Goal: Task Accomplishment & Management: Manage account settings

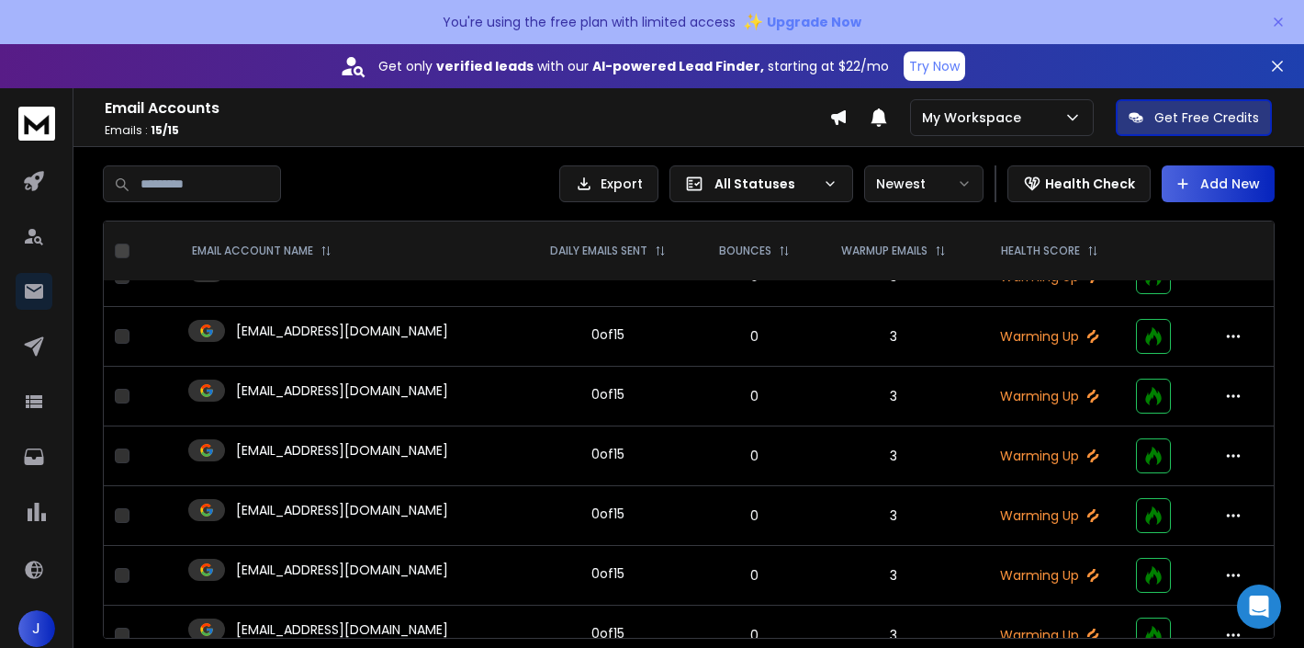
scroll to position [553, 0]
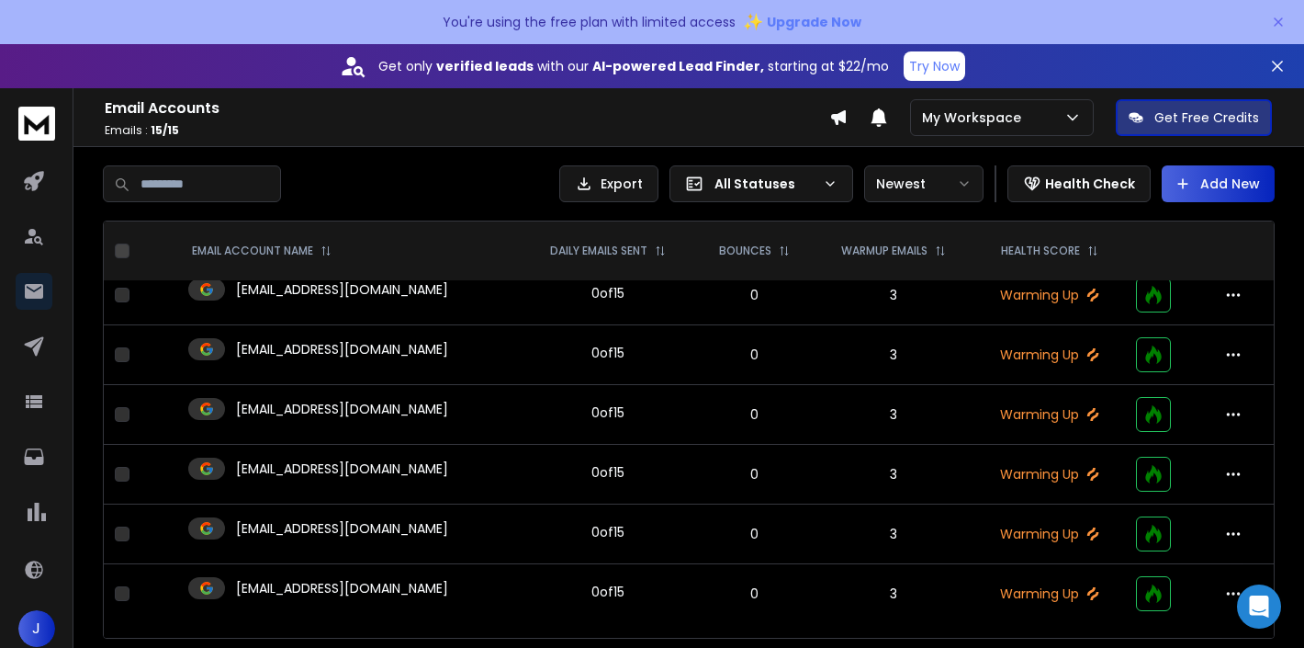
click at [1231, 594] on icon at bounding box center [1233, 593] width 17 height 17
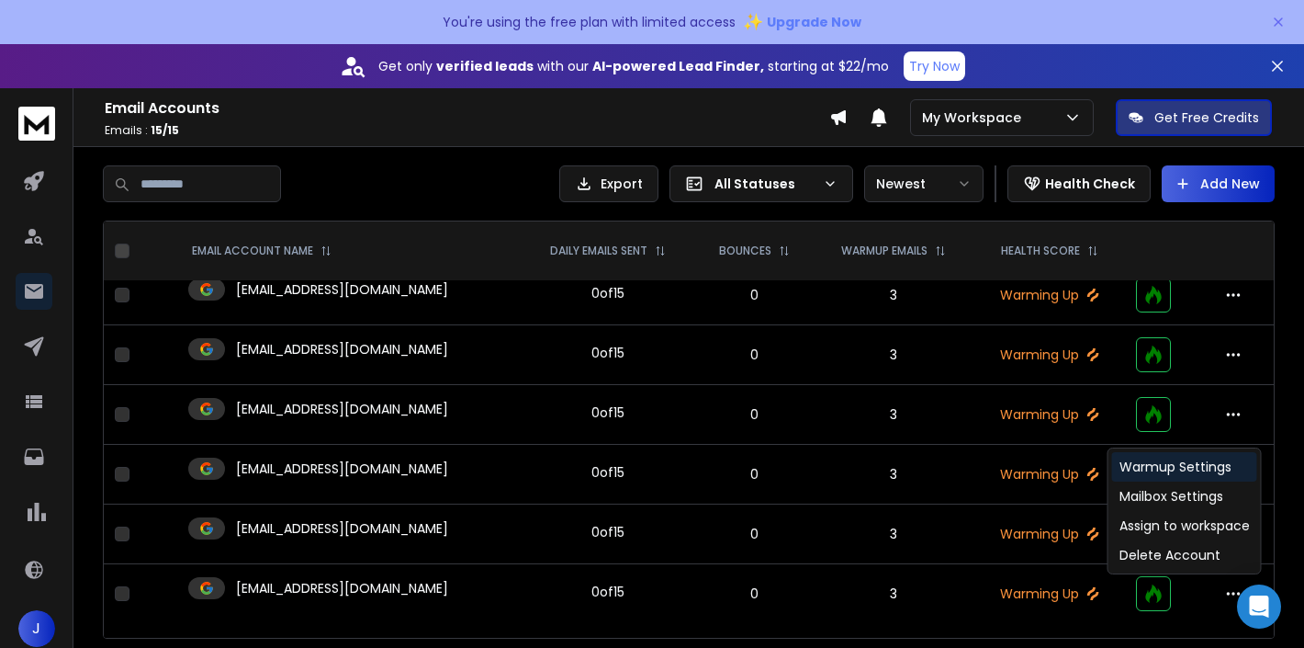
click at [1205, 462] on div "Warmup Settings" at bounding box center [1184, 466] width 145 height 29
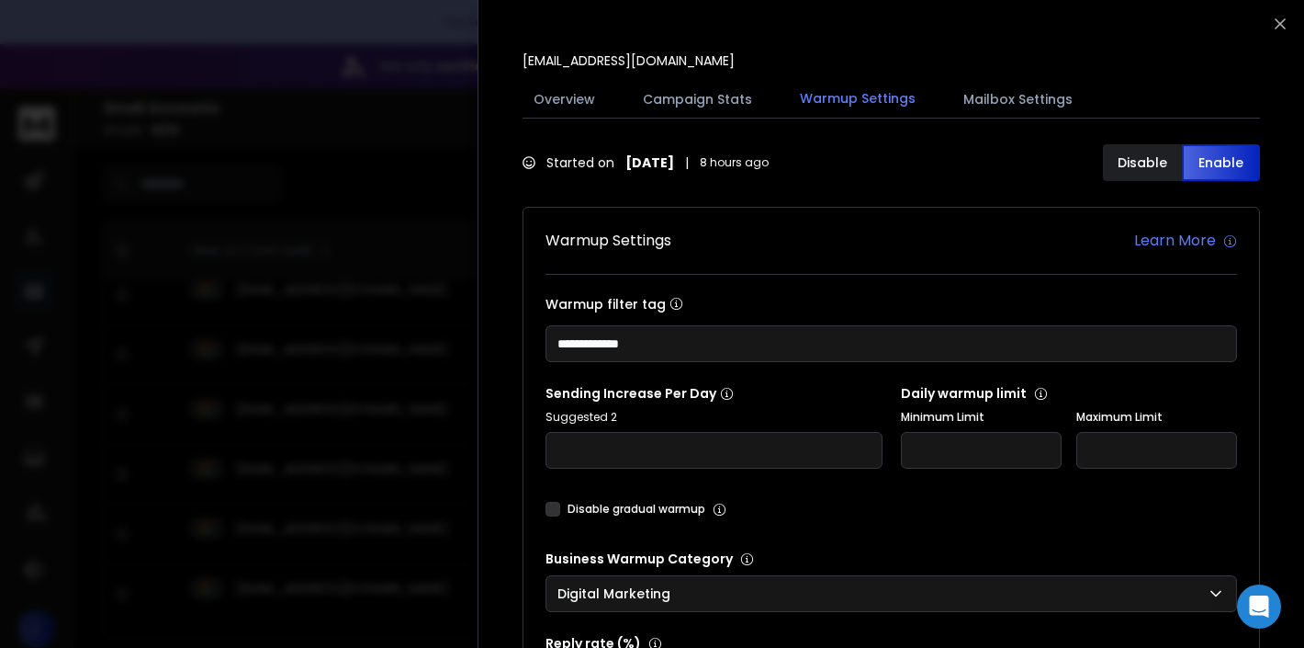
click at [692, 100] on button "Campaign Stats" at bounding box center [697, 99] width 131 height 40
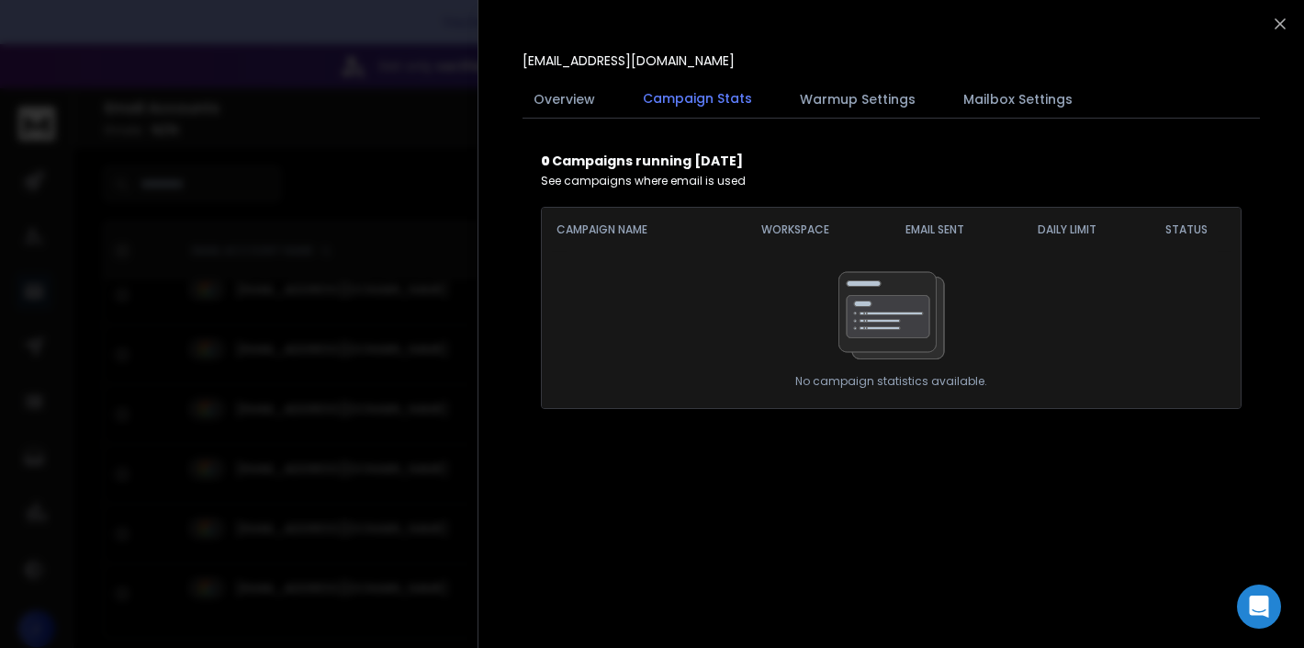
click at [546, 101] on button "Overview" at bounding box center [565, 99] width 84 height 40
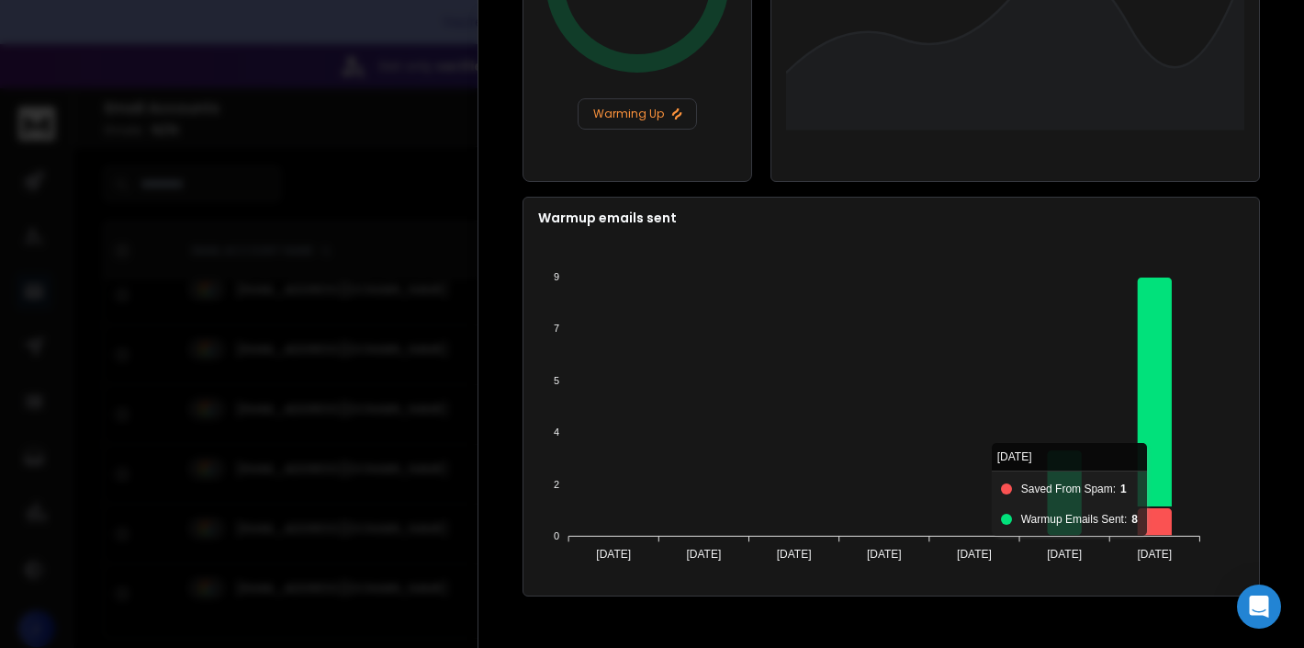
scroll to position [0, 0]
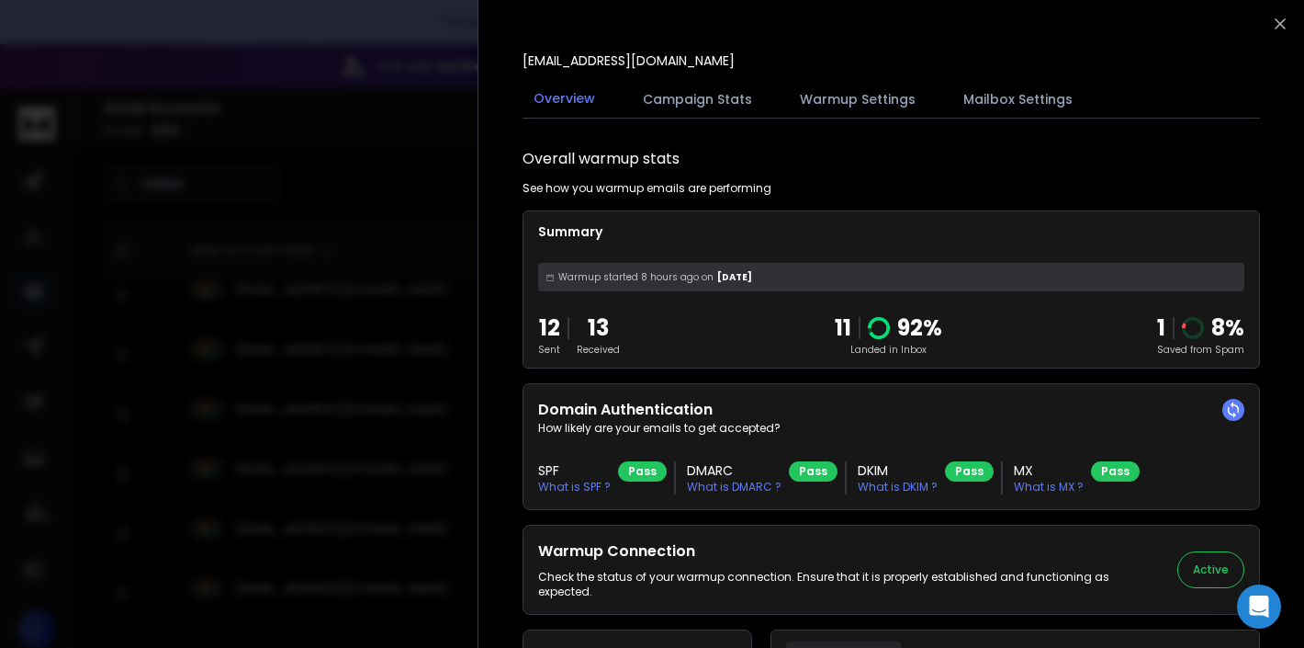
click at [1280, 14] on div "Multi Select Table Sheet [EMAIL_ADDRESS][DOMAIN_NAME] Overview Campaign Stats W…" at bounding box center [891, 324] width 827 height 648
click at [1275, 27] on icon "button" at bounding box center [1280, 24] width 18 height 18
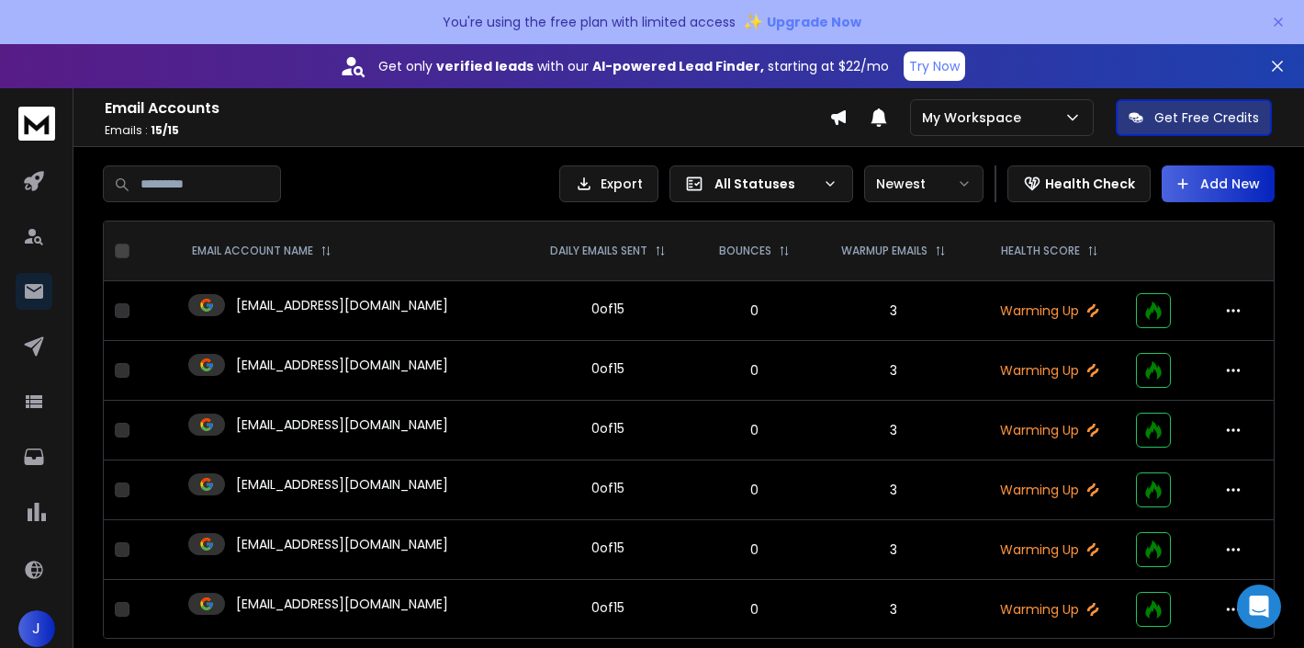
click at [1244, 311] on button at bounding box center [1233, 310] width 59 height 31
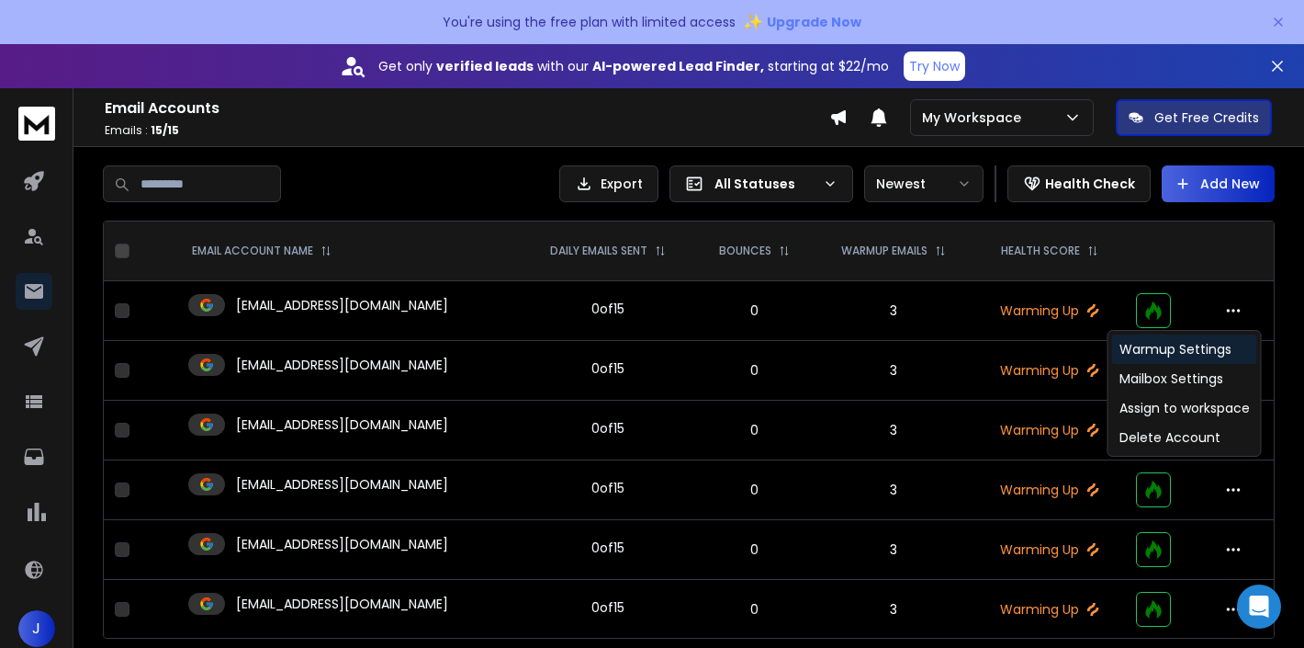
click at [1213, 346] on div "Warmup Settings" at bounding box center [1184, 348] width 145 height 29
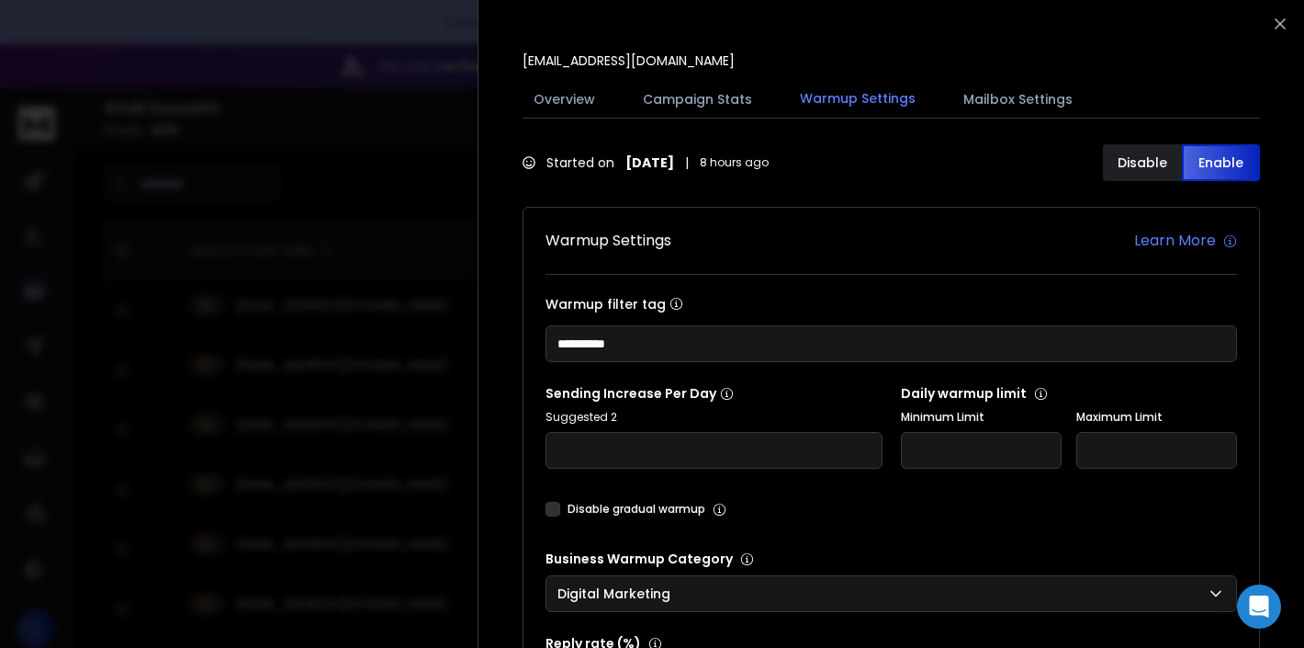
click at [582, 111] on button "Overview" at bounding box center [565, 99] width 84 height 40
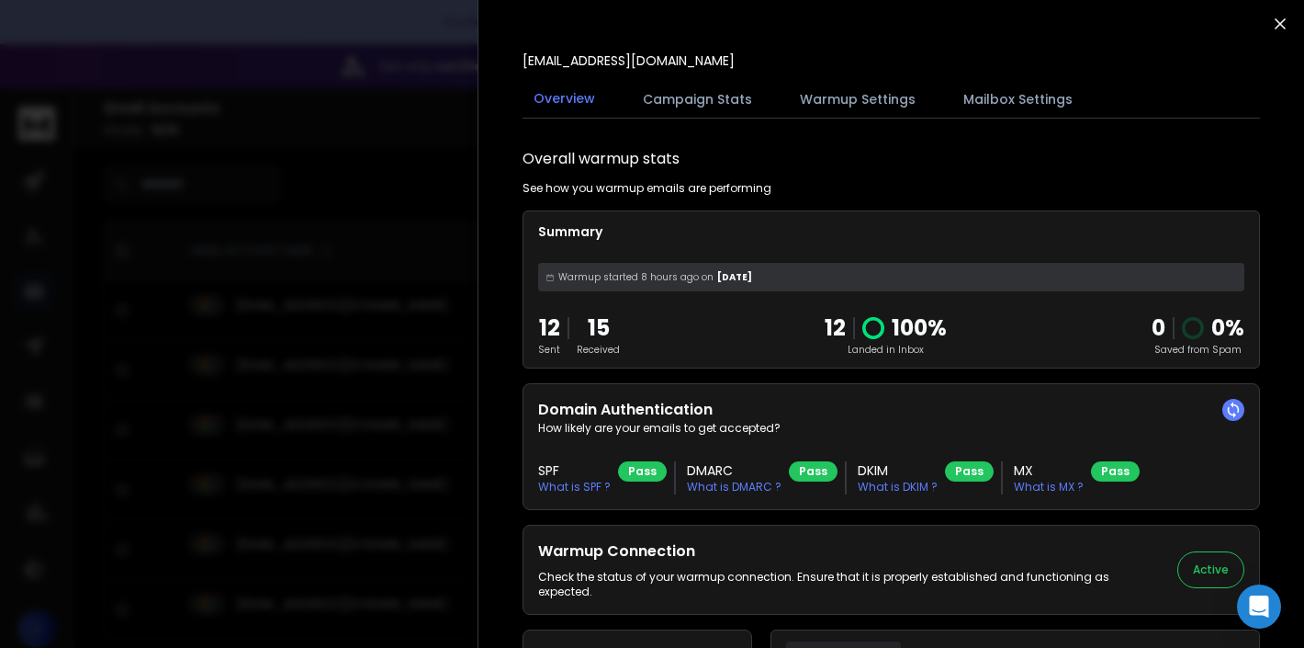
click at [1271, 22] on icon "button" at bounding box center [1280, 24] width 18 height 18
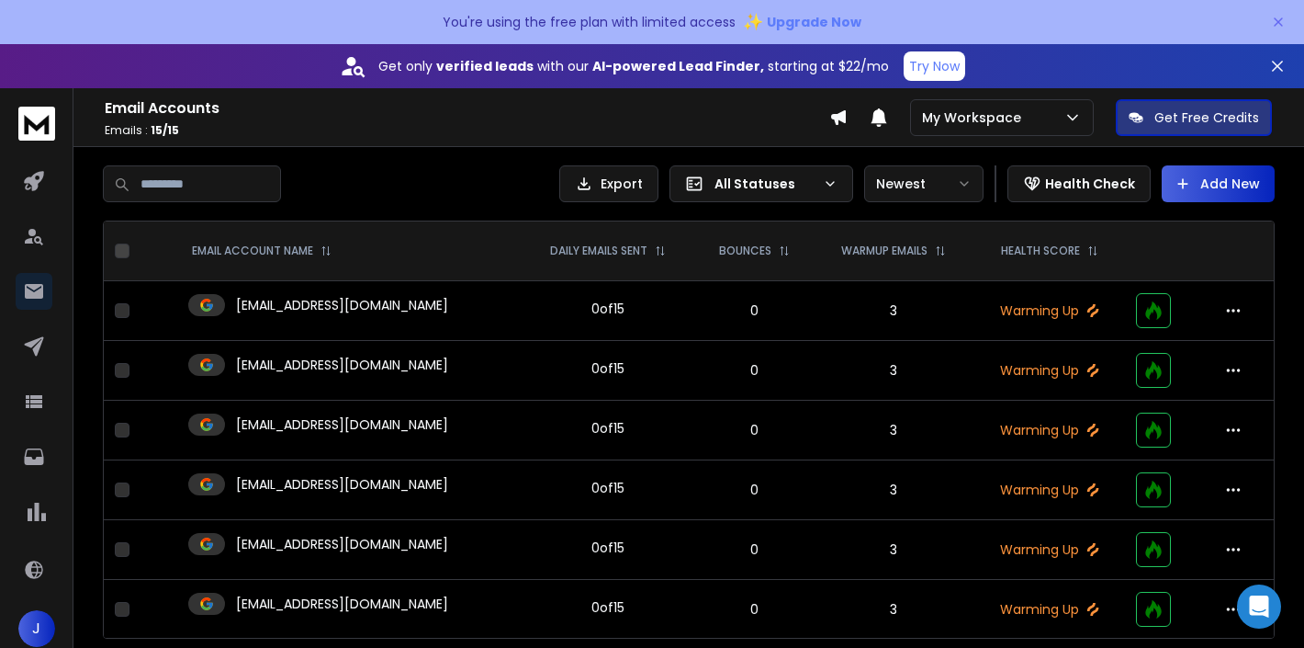
click at [1237, 370] on icon at bounding box center [1234, 369] width 14 height 3
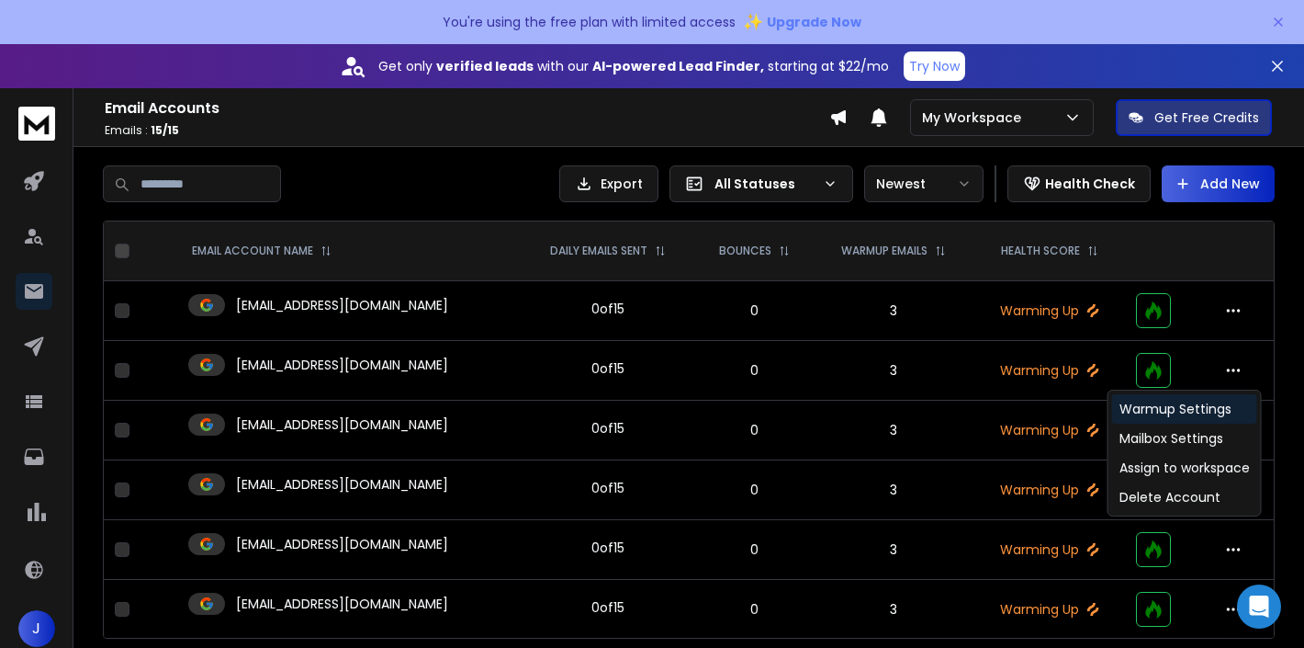
click at [1203, 406] on div "Warmup Settings" at bounding box center [1184, 408] width 145 height 29
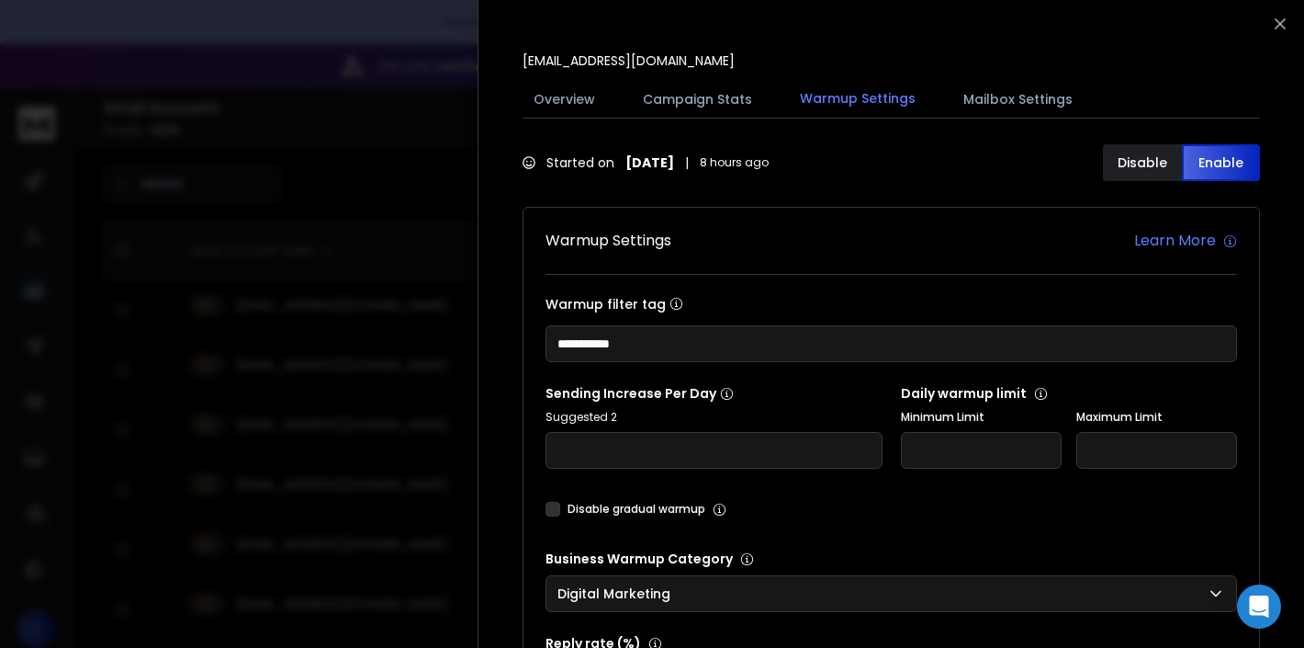
click at [583, 96] on button "Overview" at bounding box center [565, 99] width 84 height 40
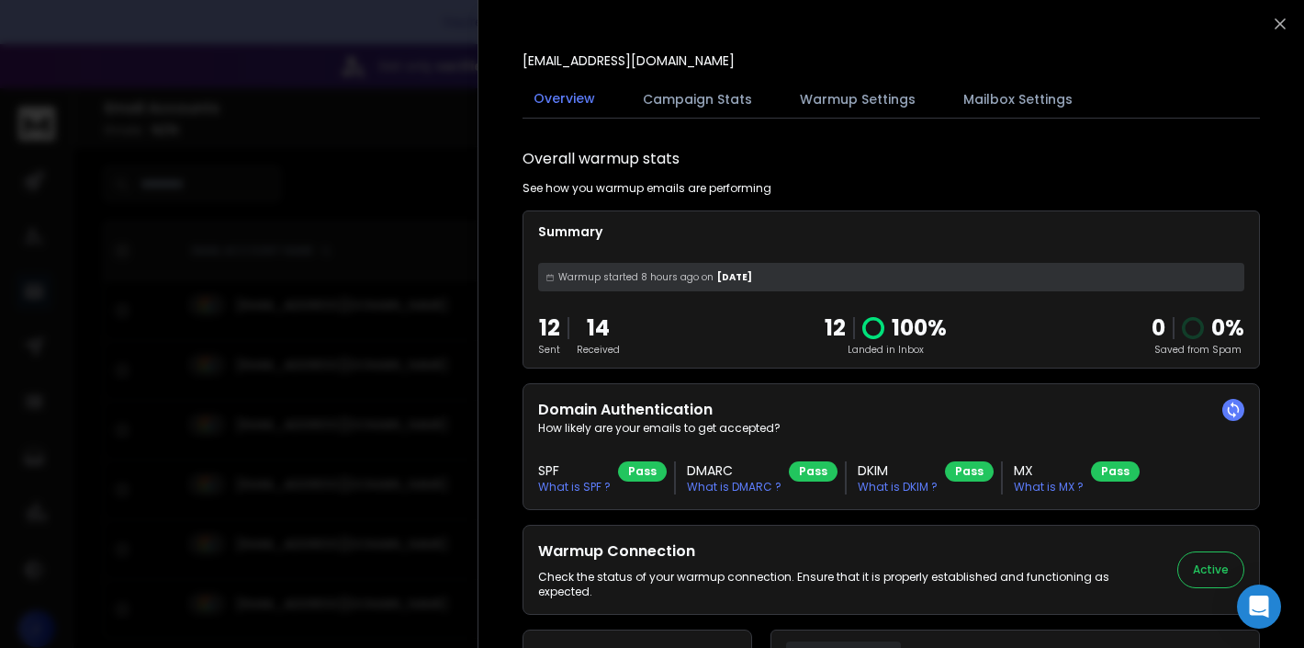
click at [1271, 28] on icon "button" at bounding box center [1280, 24] width 18 height 18
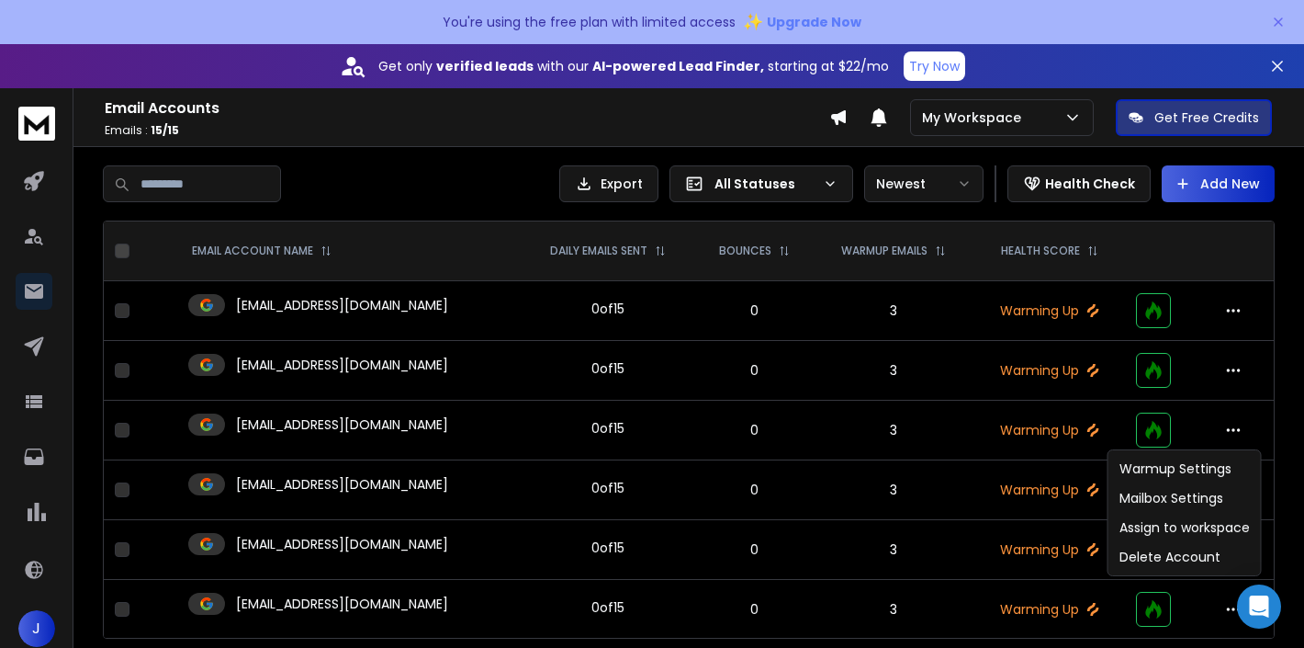
click at [1239, 433] on icon at bounding box center [1233, 430] width 17 height 17
click at [1209, 468] on div "Warmup Settings" at bounding box center [1184, 468] width 145 height 29
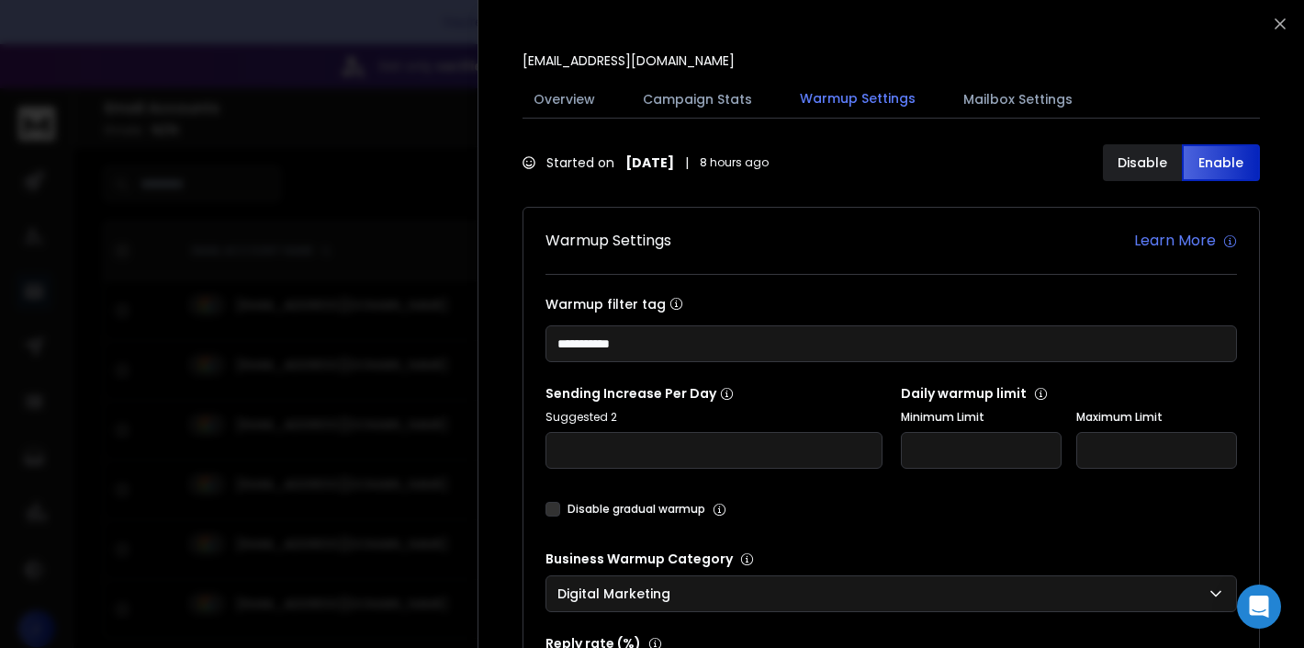
click at [582, 89] on button "Overview" at bounding box center [565, 99] width 84 height 40
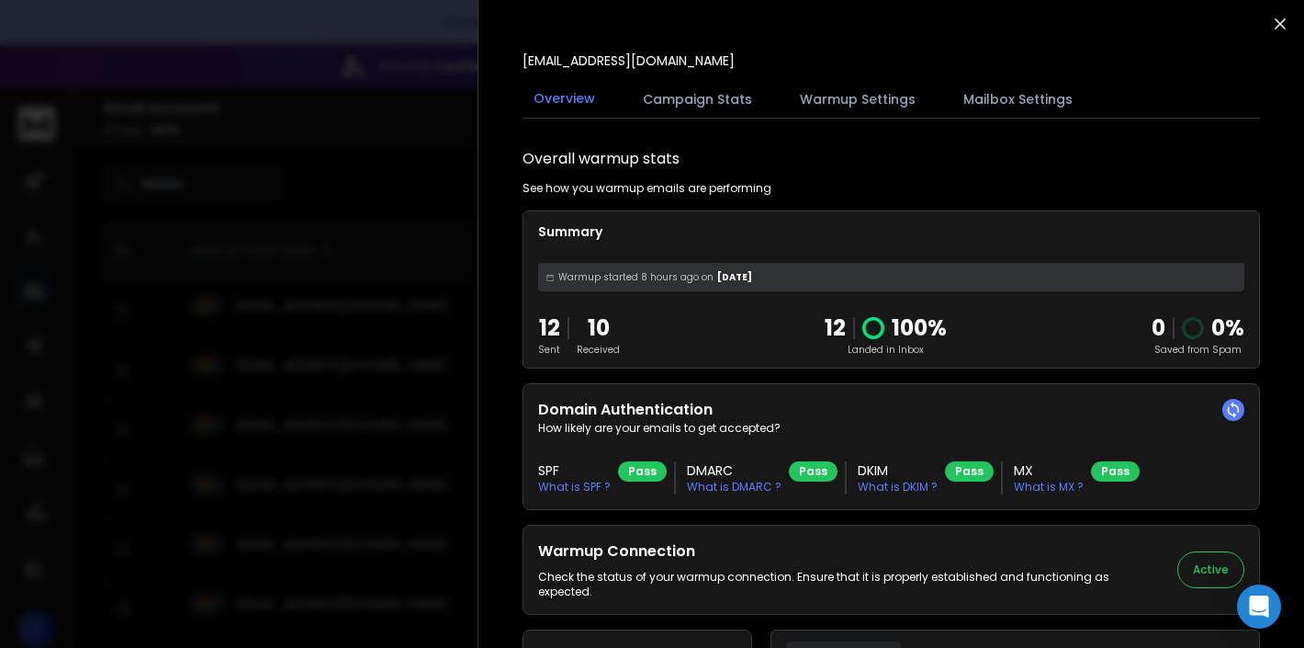
click at [1271, 28] on icon "button" at bounding box center [1280, 24] width 18 height 18
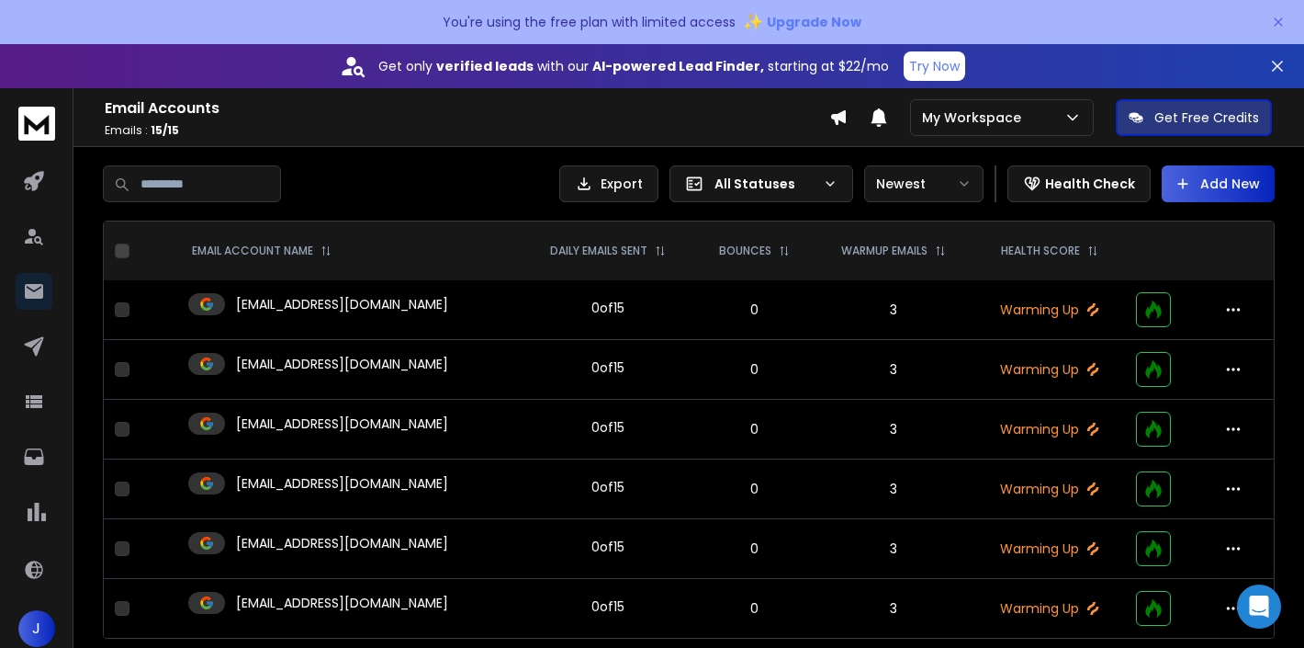
scroll to position [480, 0]
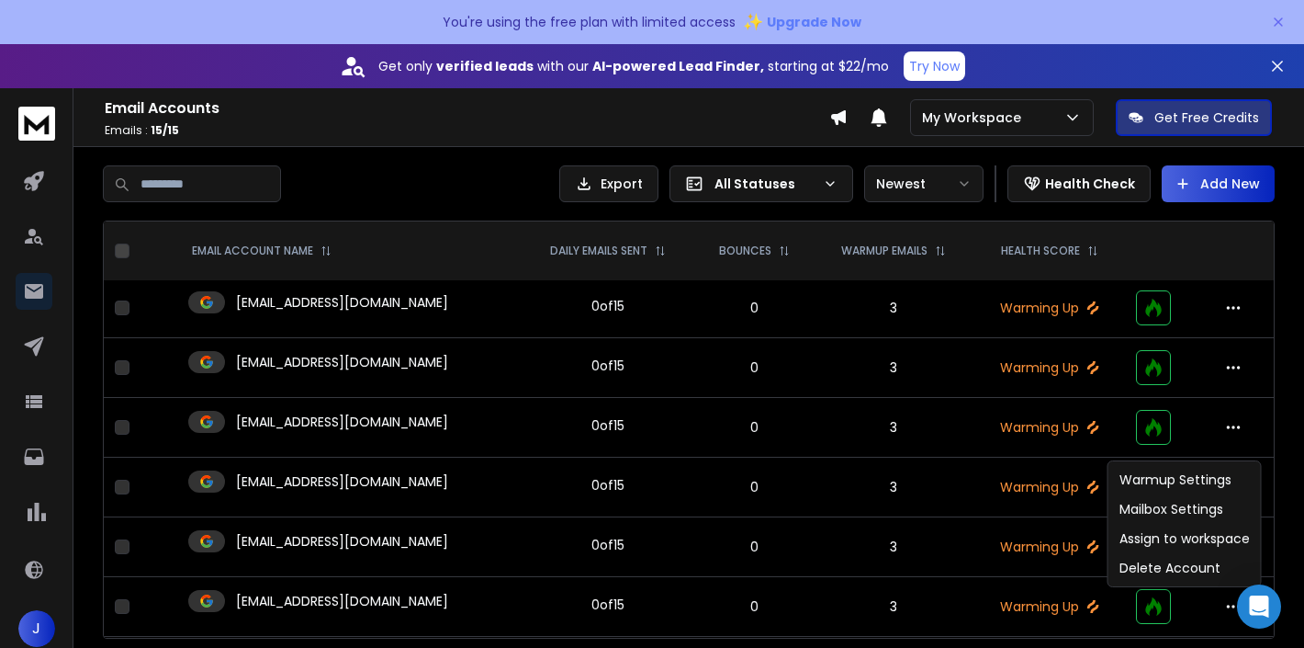
click at [1229, 606] on icon at bounding box center [1234, 605] width 14 height 3
click at [1178, 480] on div "Warmup Settings" at bounding box center [1184, 479] width 145 height 29
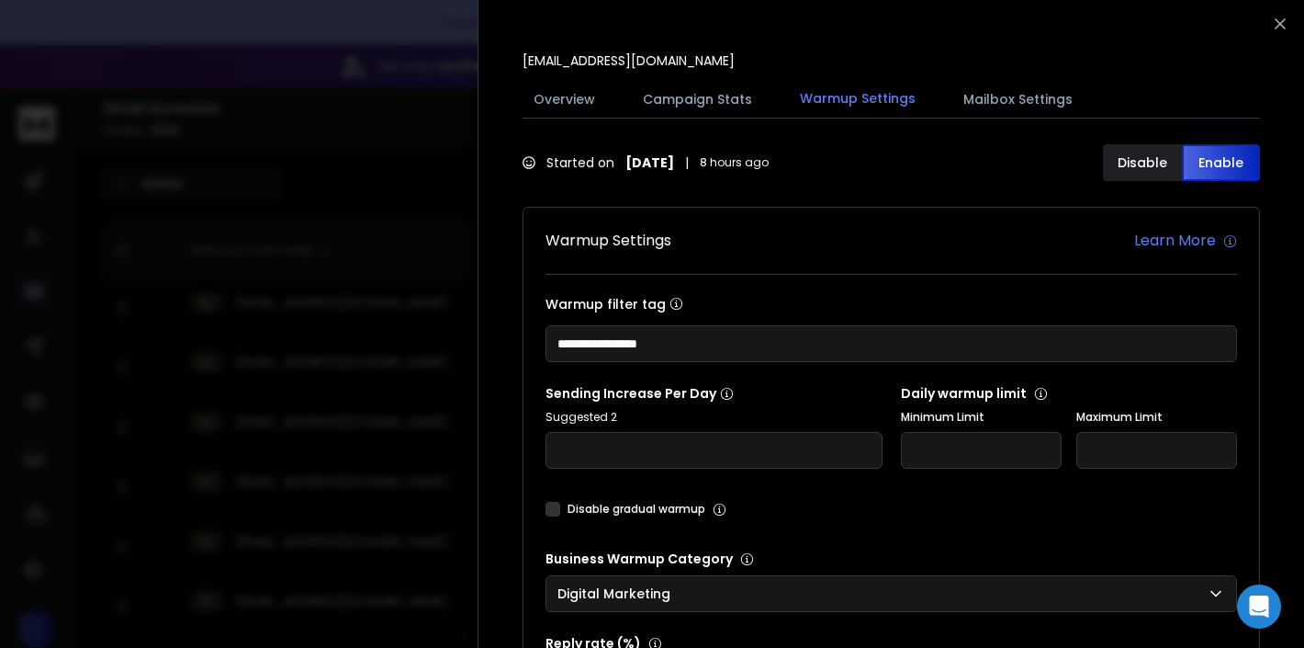
click at [561, 103] on button "Overview" at bounding box center [565, 99] width 84 height 40
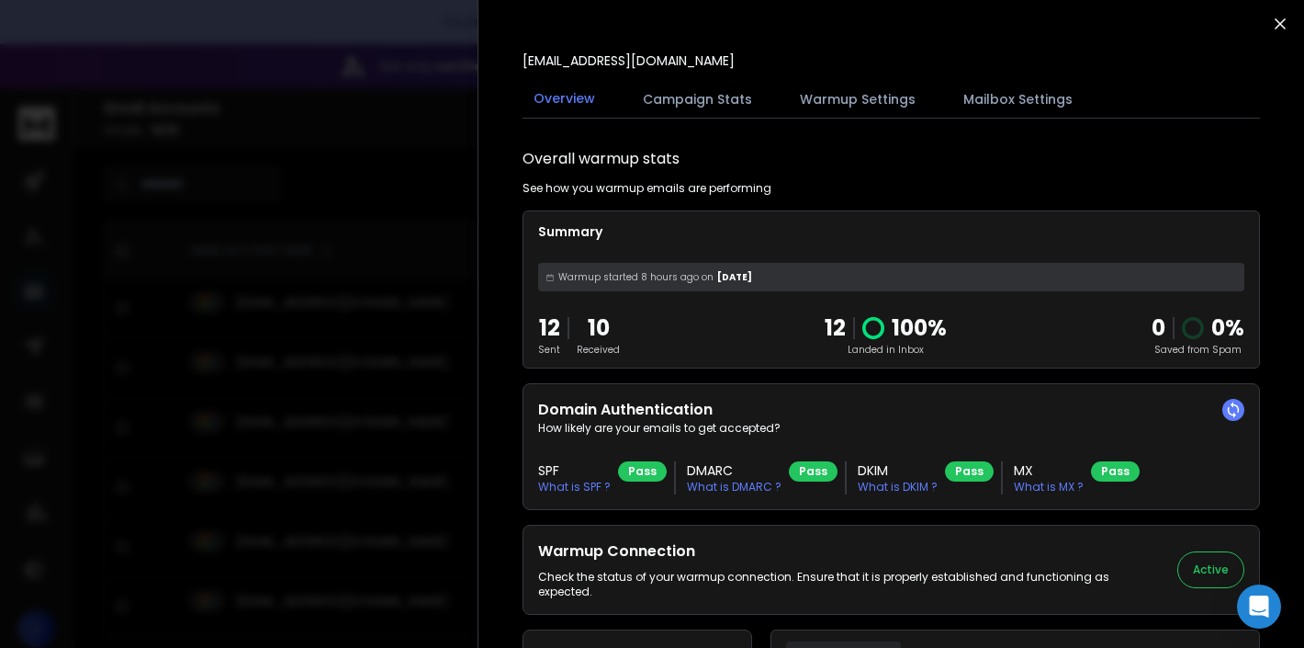
click at [1282, 19] on icon "button" at bounding box center [1280, 24] width 18 height 18
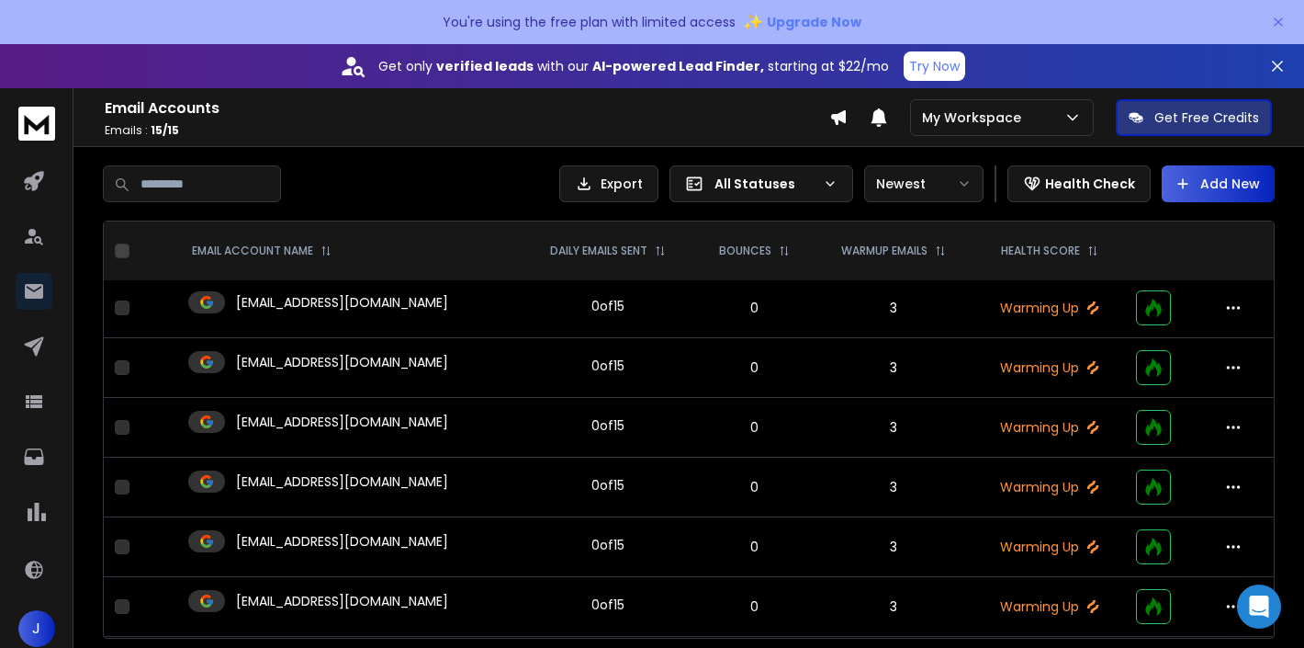
scroll to position [553, 0]
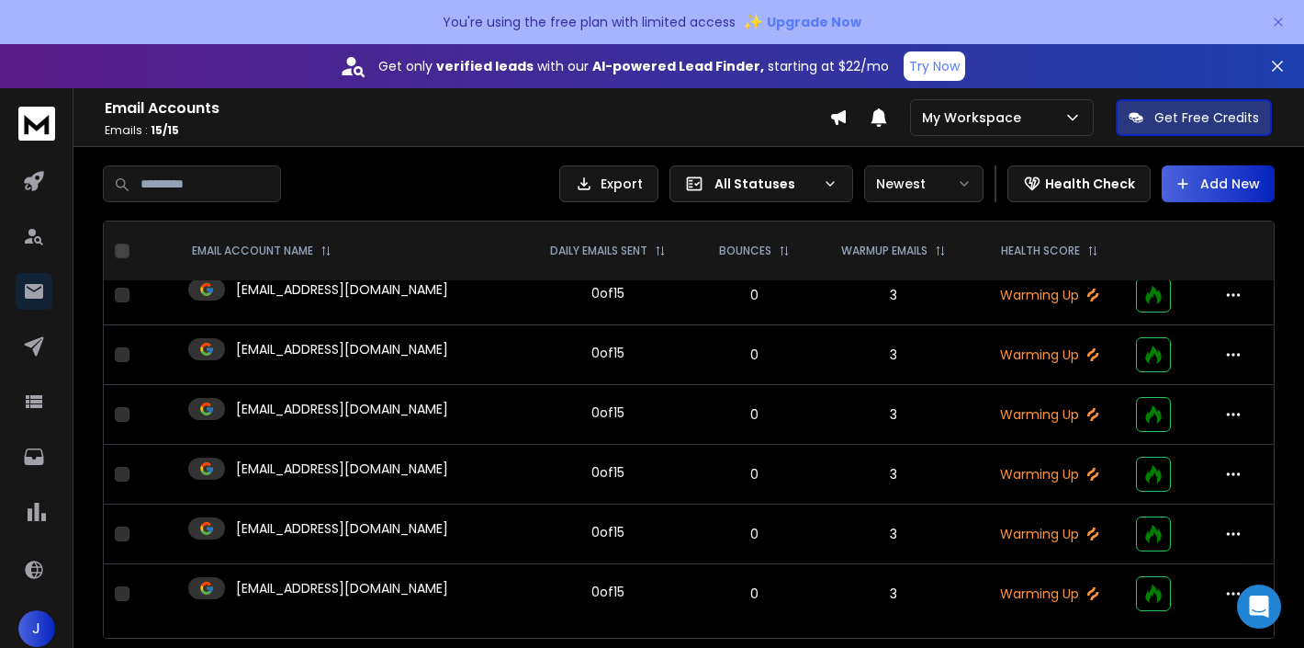
click at [1228, 532] on icon at bounding box center [1233, 533] width 17 height 17
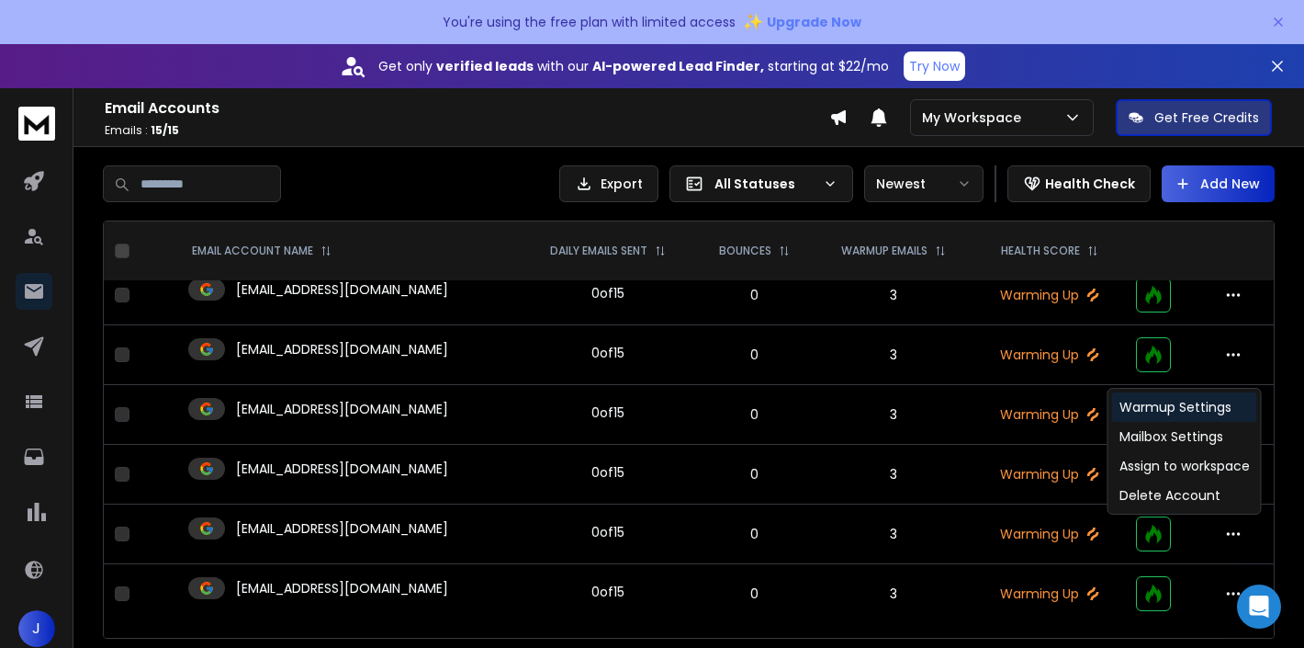
click at [1180, 407] on div "Warmup Settings" at bounding box center [1184, 406] width 145 height 29
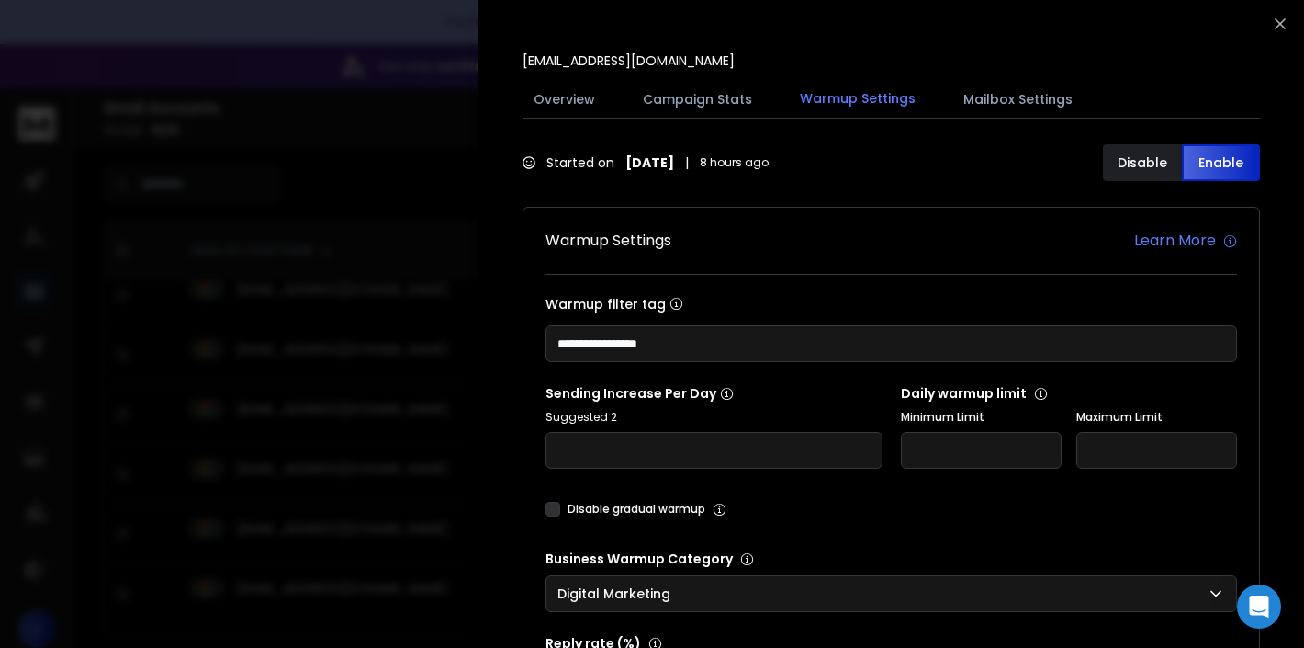
click at [586, 97] on button "Overview" at bounding box center [565, 99] width 84 height 40
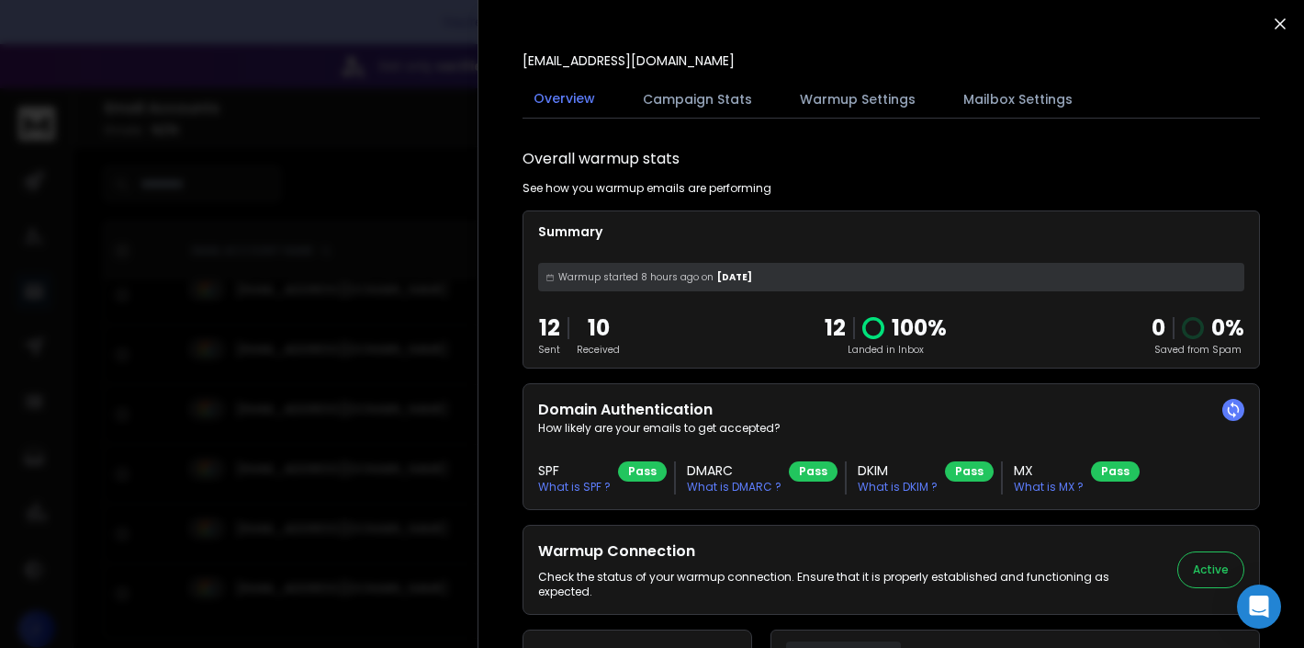
click at [1274, 20] on icon "button" at bounding box center [1280, 24] width 18 height 18
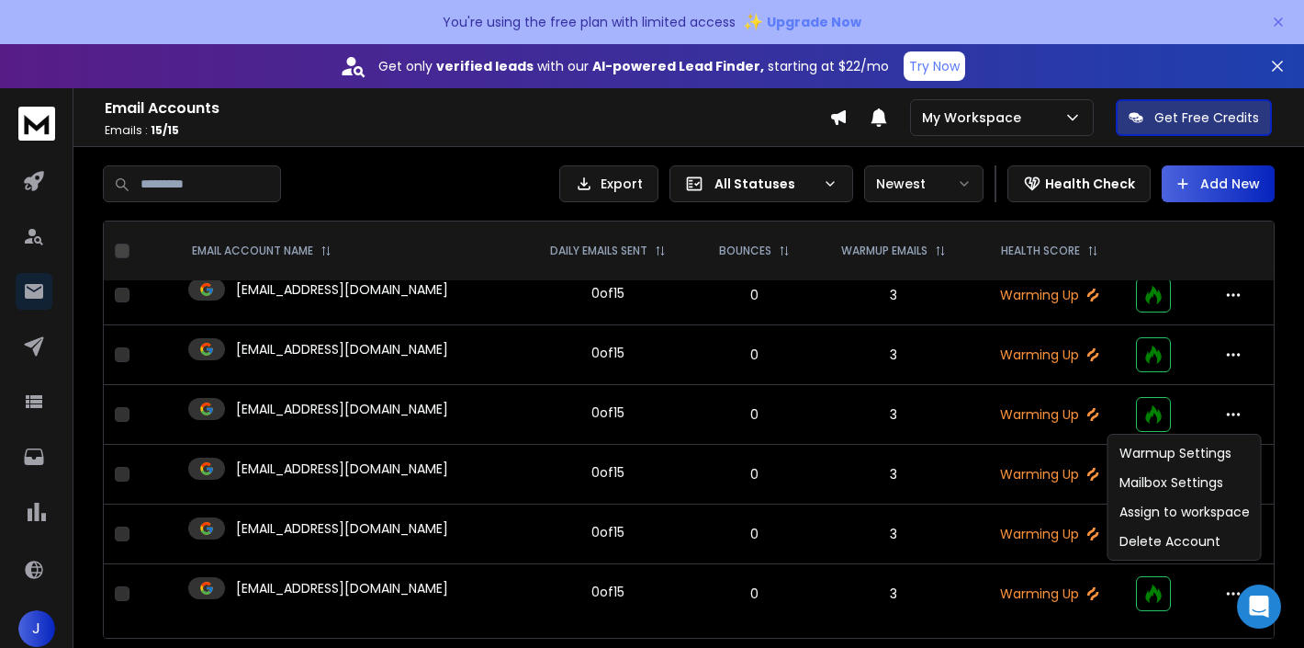
click at [1237, 417] on icon at bounding box center [1233, 414] width 17 height 17
click at [1225, 454] on div "Warmup Settings" at bounding box center [1184, 452] width 145 height 29
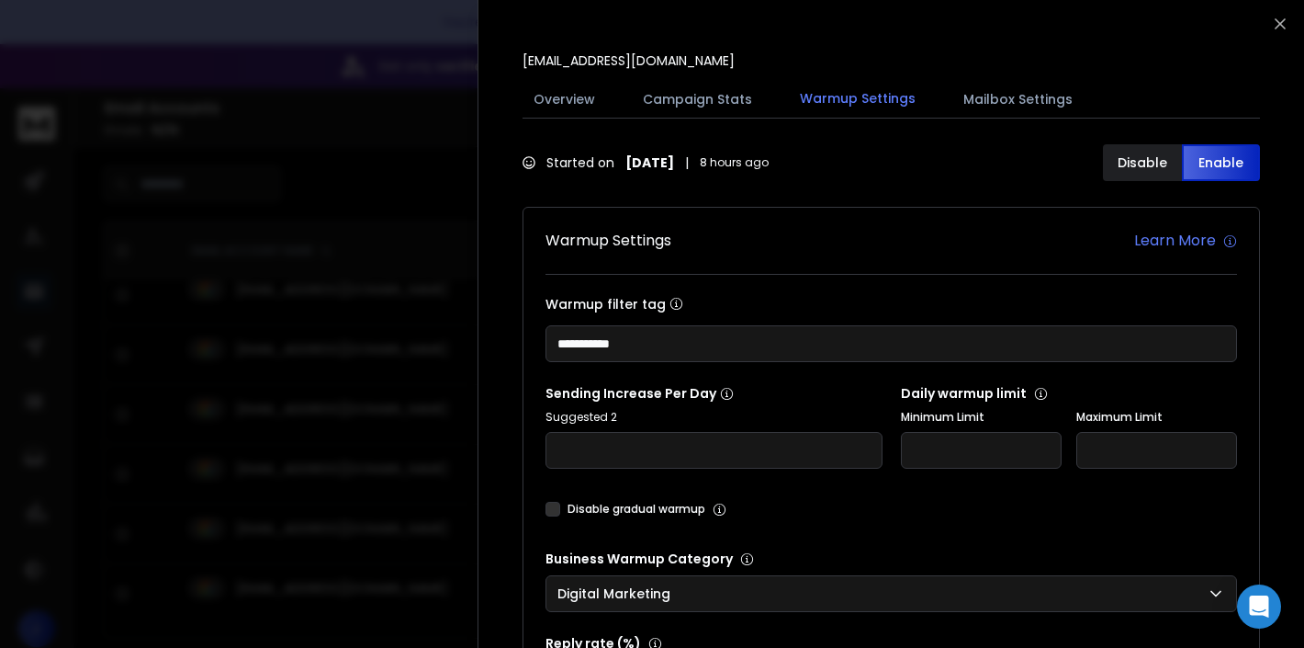
click at [552, 112] on button "Overview" at bounding box center [565, 99] width 84 height 40
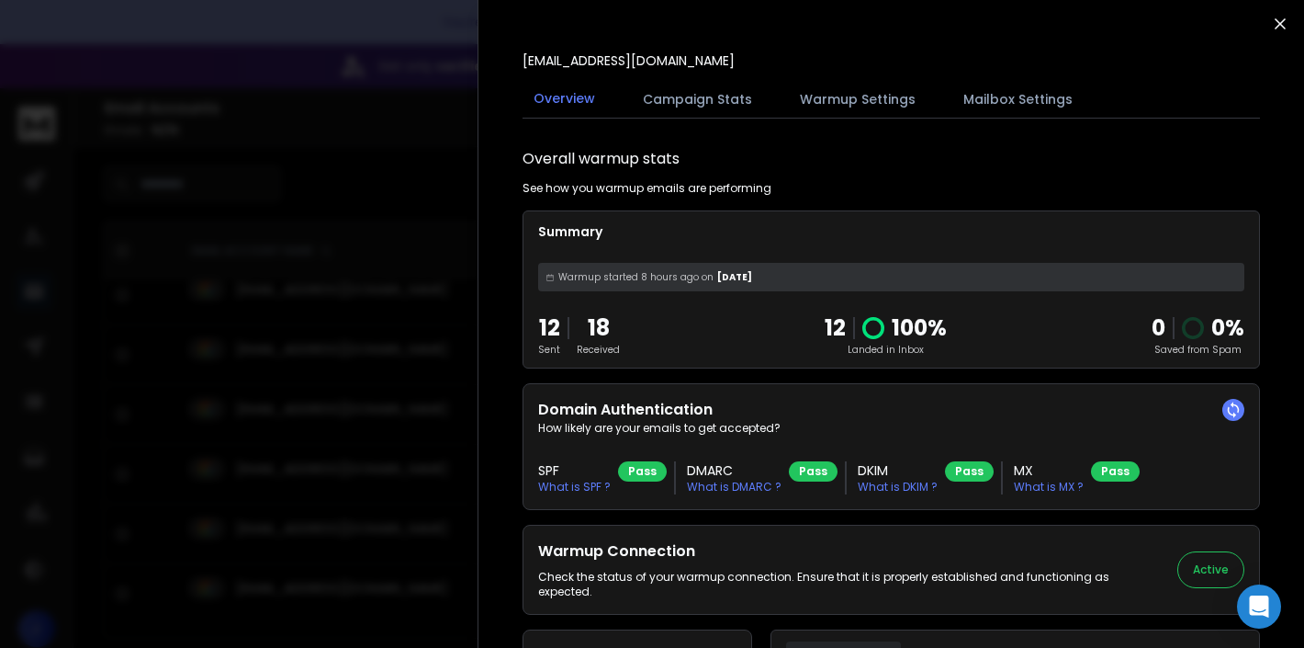
click at [1271, 16] on icon "button" at bounding box center [1280, 24] width 18 height 18
